Goal: Task Accomplishment & Management: Manage account settings

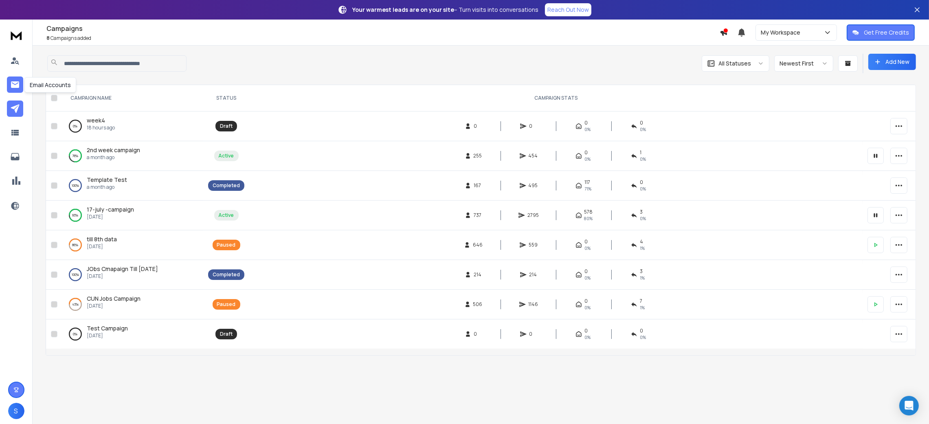
click at [9, 77] on link at bounding box center [15, 85] width 16 height 16
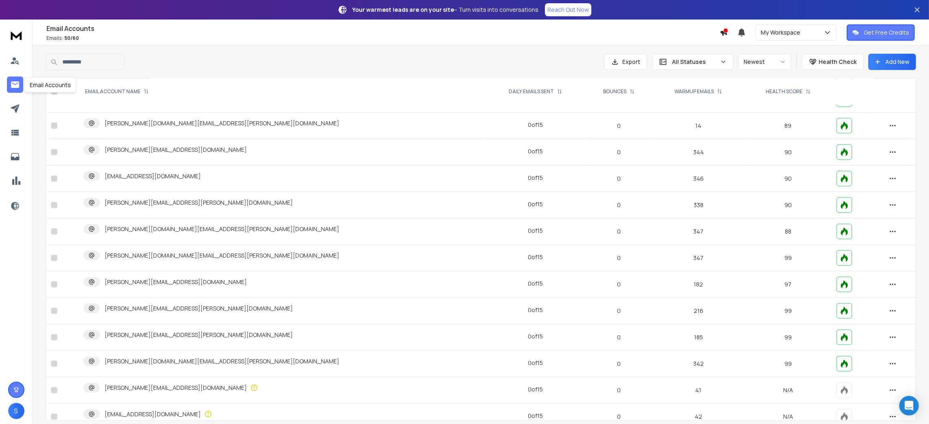
scroll to position [1031, 0]
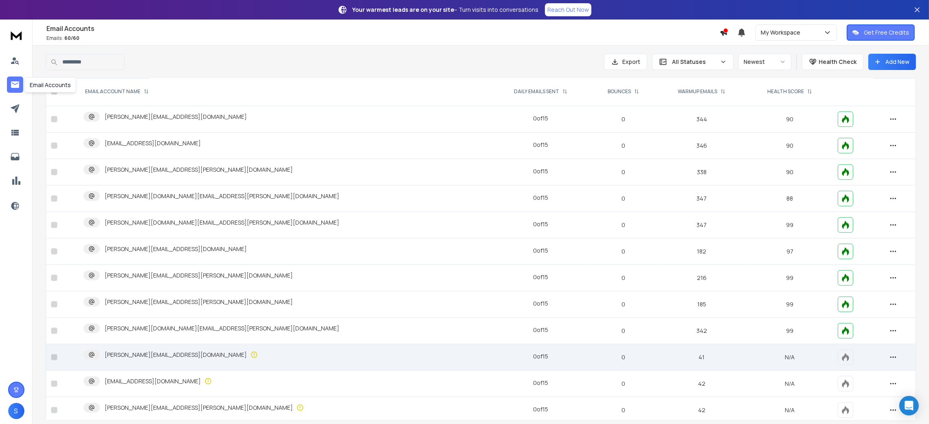
click at [842, 360] on icon at bounding box center [846, 358] width 8 height 8
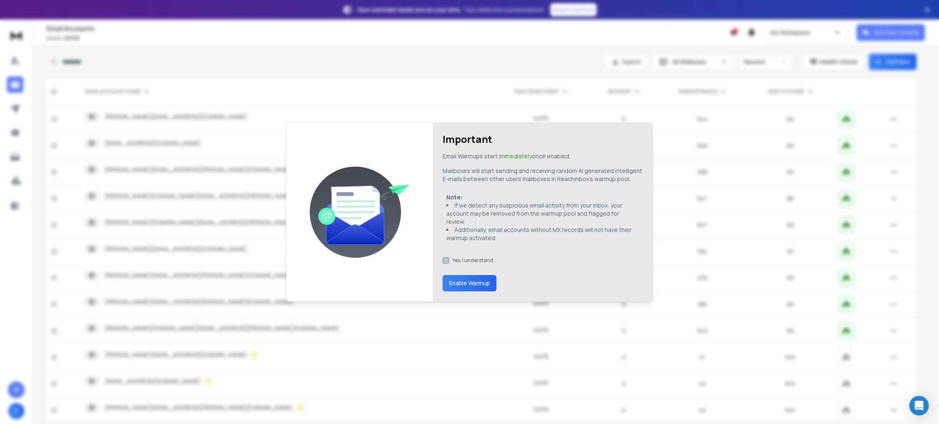
click at [443, 257] on button "Yes, I understand" at bounding box center [445, 260] width 7 height 7
click at [456, 276] on button "Enable Warmup" at bounding box center [469, 283] width 54 height 16
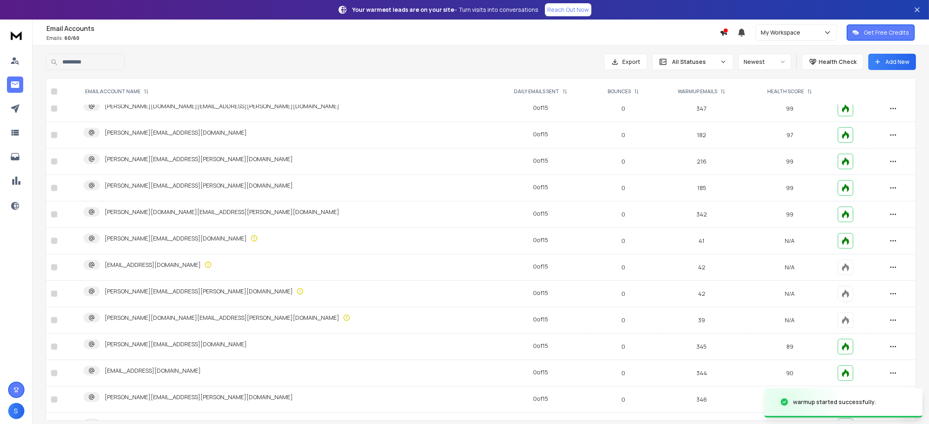
scroll to position [1170, 0]
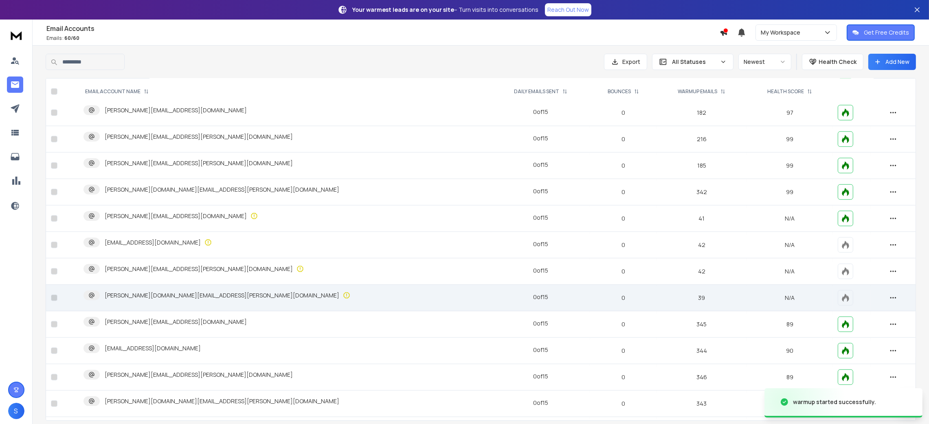
drag, startPoint x: 53, startPoint y: 300, endPoint x: 53, endPoint y: 296, distance: 4.5
click at [53, 300] on button "button" at bounding box center [54, 298] width 7 height 7
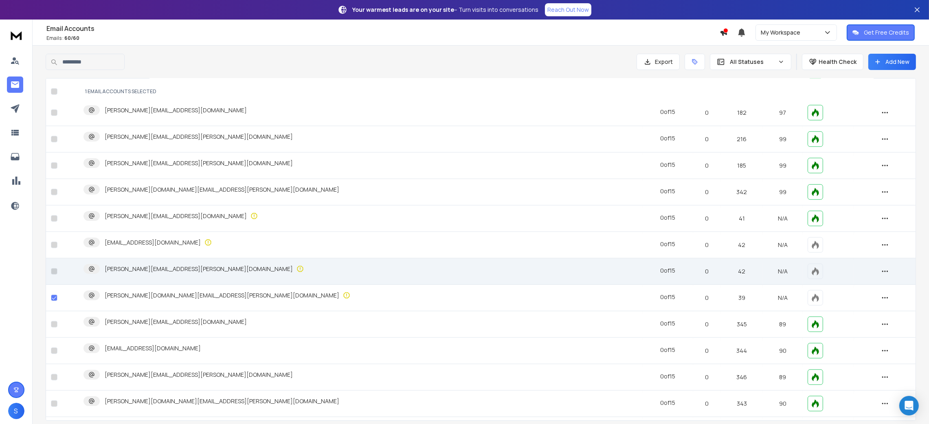
click at [53, 275] on button "button" at bounding box center [54, 271] width 7 height 7
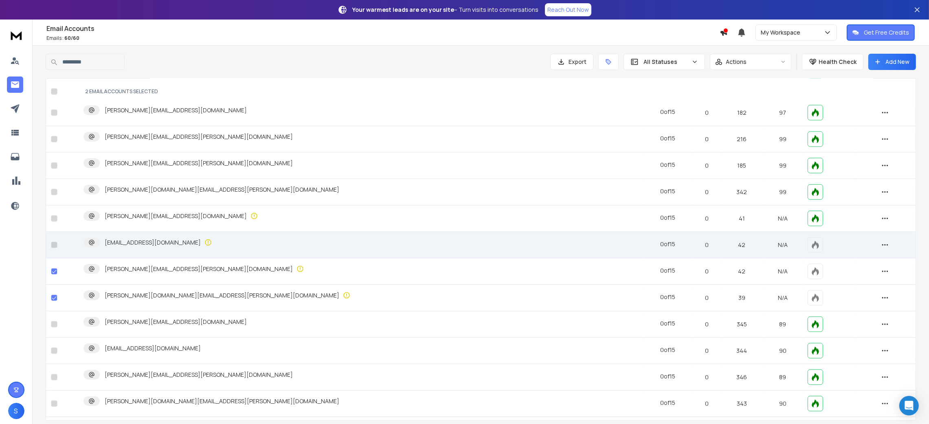
click at [53, 246] on button "button" at bounding box center [54, 245] width 7 height 7
click at [812, 249] on icon at bounding box center [815, 245] width 7 height 8
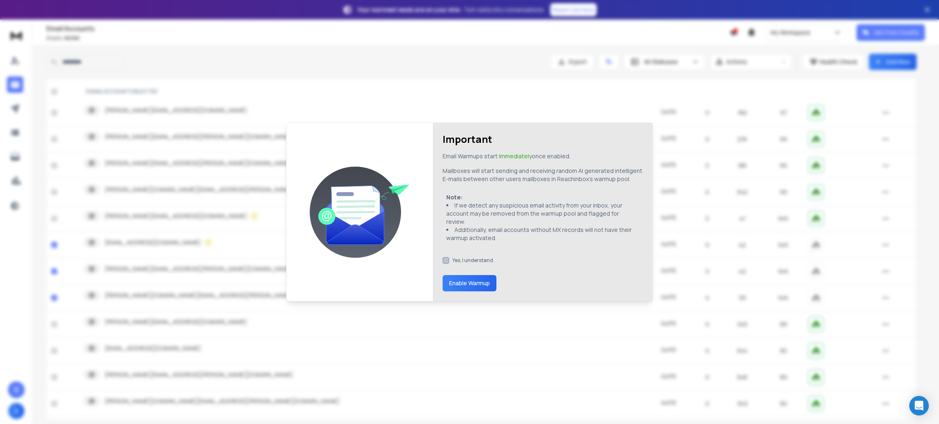
click at [445, 257] on button "Yes, I understand" at bounding box center [445, 260] width 7 height 7
click at [456, 287] on button "Enable Warmup" at bounding box center [469, 283] width 54 height 16
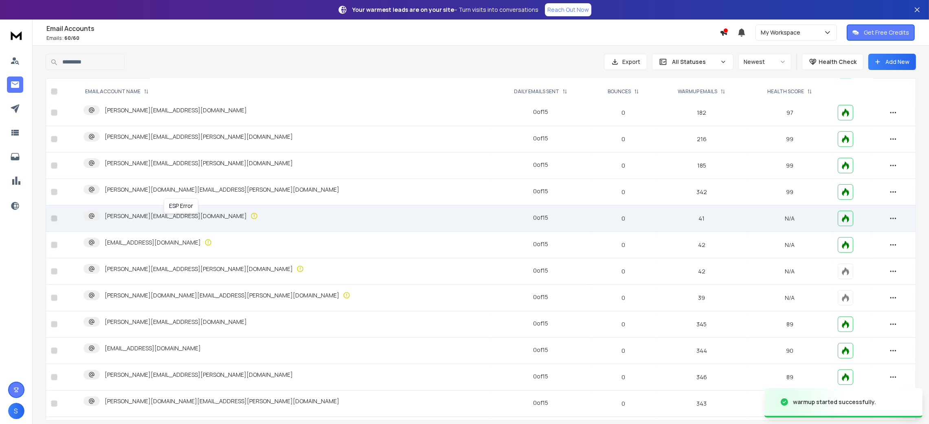
click at [250, 219] on icon at bounding box center [254, 216] width 8 height 8
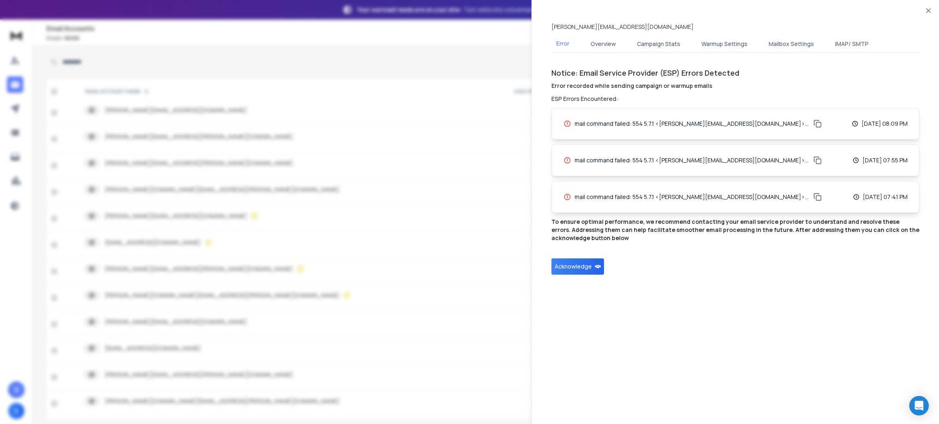
click at [575, 265] on button "Acknowledge" at bounding box center [577, 267] width 53 height 16
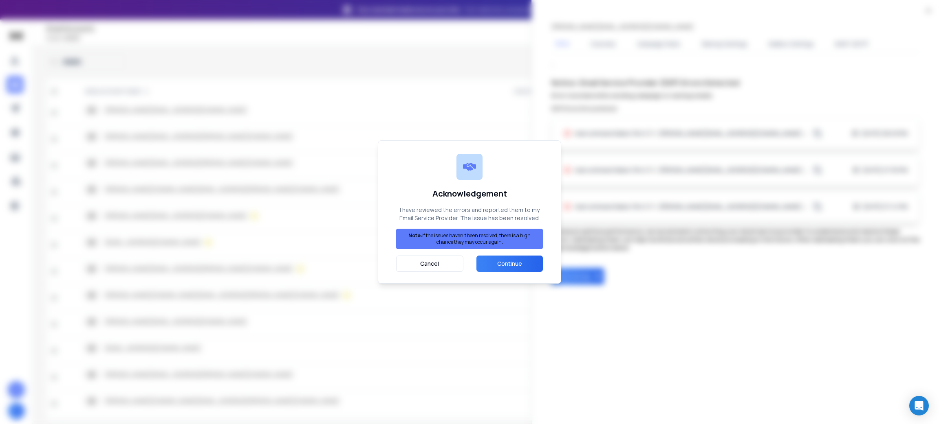
click at [513, 264] on button "Continue" at bounding box center [509, 264] width 66 height 16
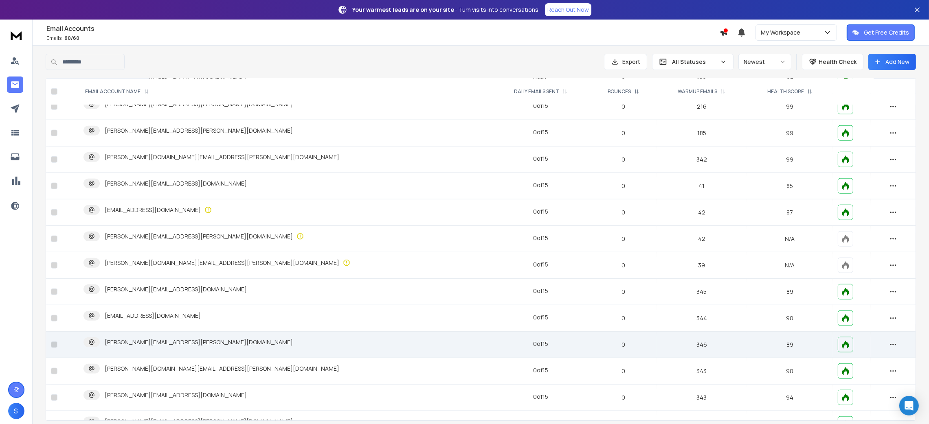
scroll to position [1231, 0]
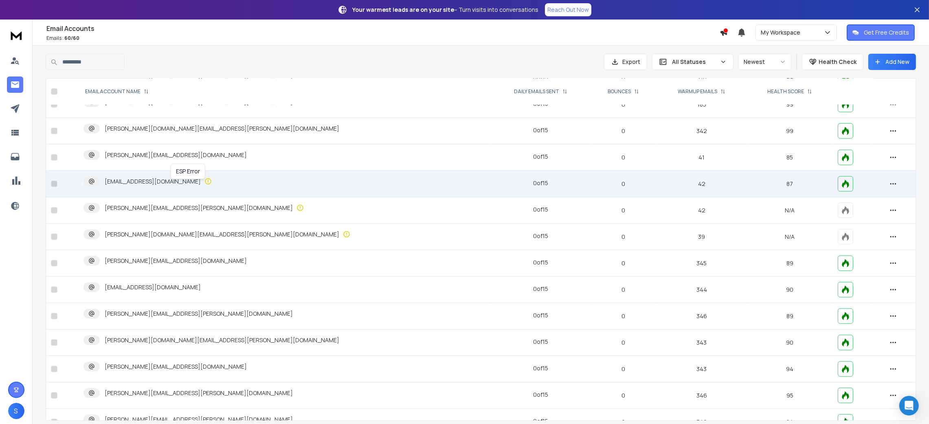
click at [204, 185] on icon at bounding box center [208, 182] width 8 height 8
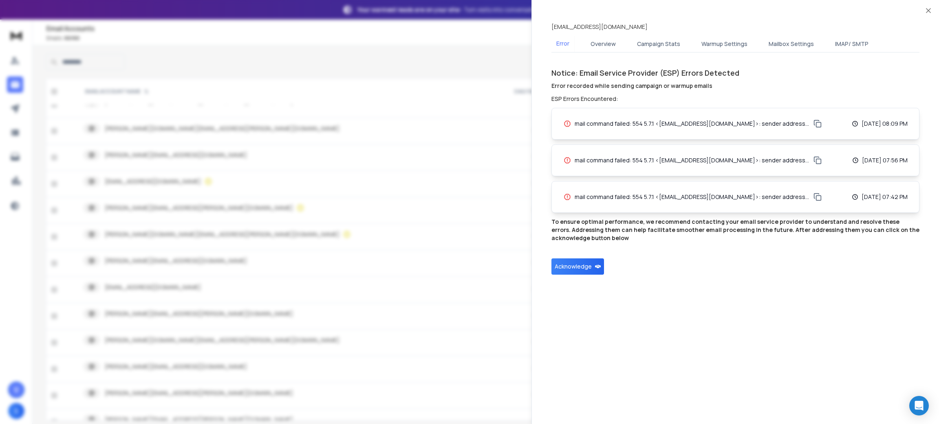
click at [565, 265] on button "Acknowledge" at bounding box center [577, 267] width 53 height 16
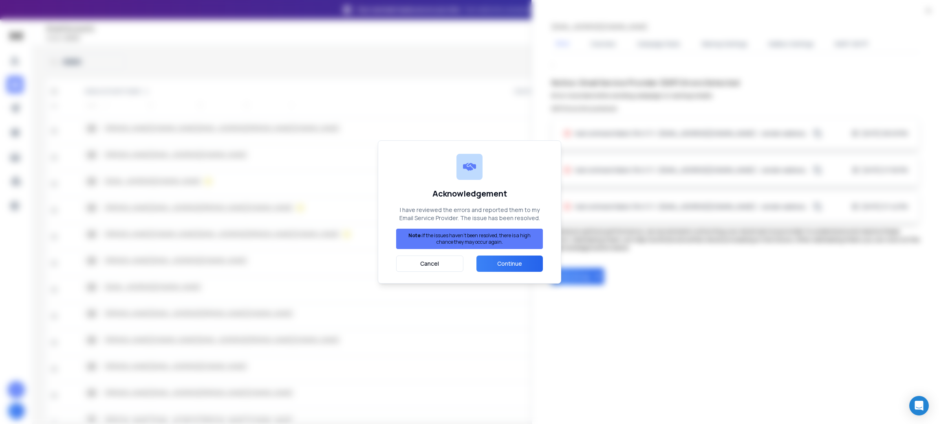
click at [500, 265] on button "Continue" at bounding box center [509, 264] width 66 height 16
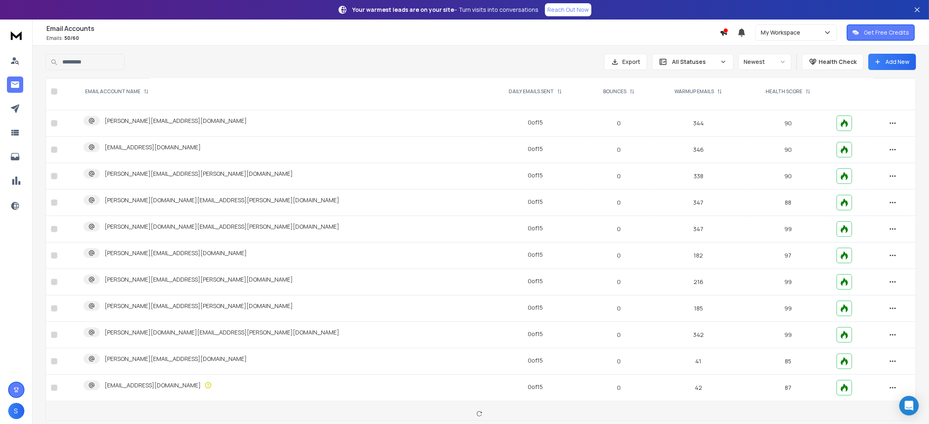
scroll to position [1031, 0]
